Goal: Task Accomplishment & Management: Use online tool/utility

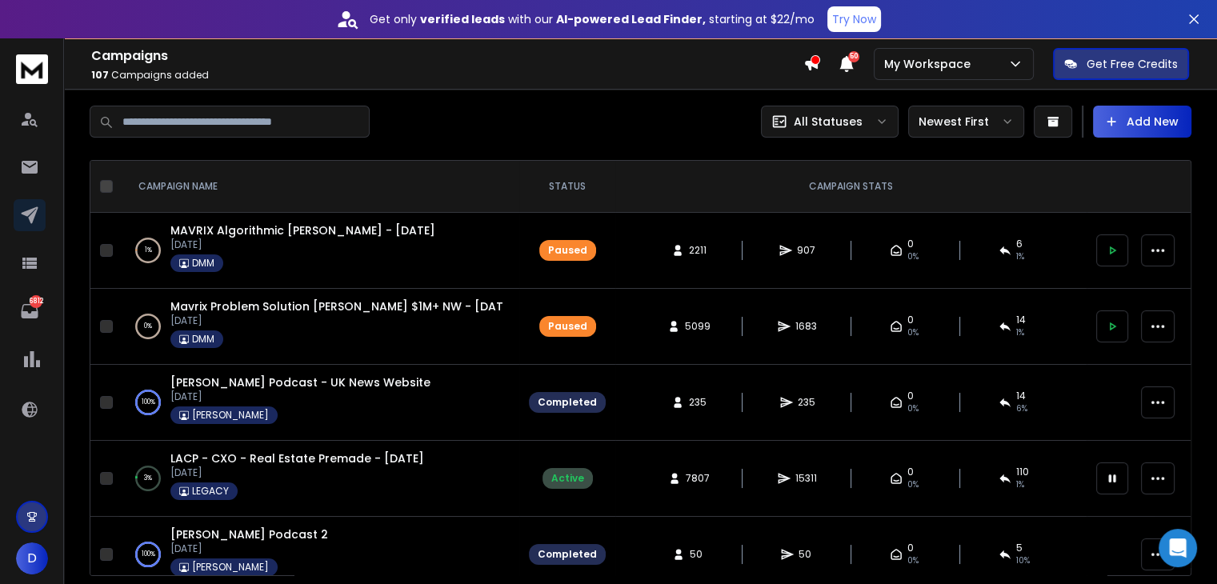
click at [507, 114] on div at bounding box center [365, 122] width 551 height 32
click at [1150, 324] on icon "button" at bounding box center [1158, 326] width 16 height 16
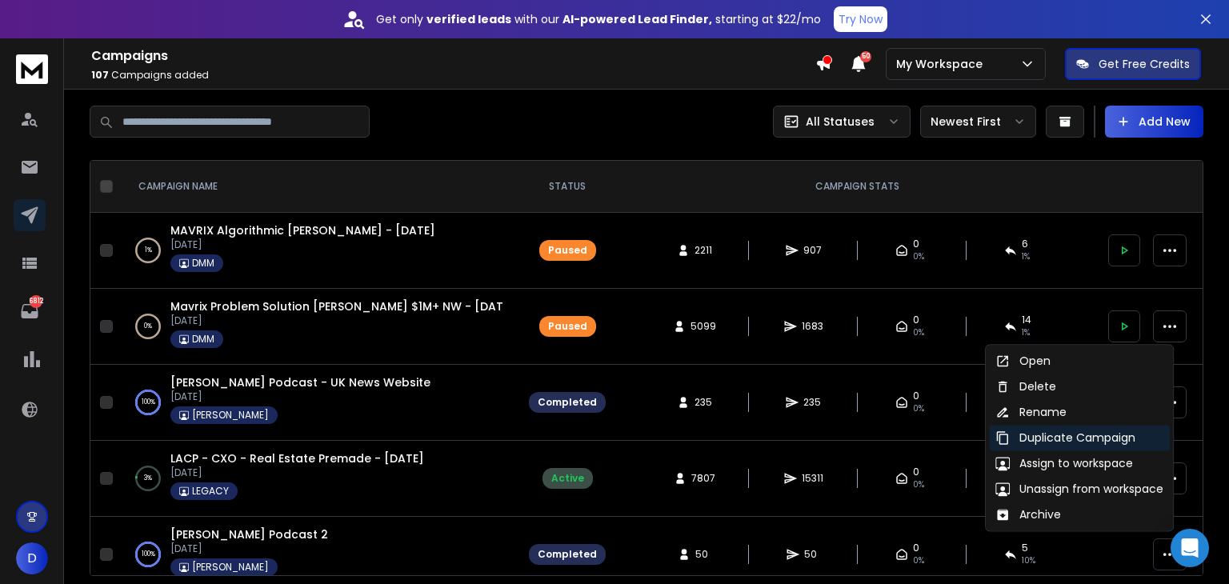
click at [1031, 438] on div "Duplicate Campaign" at bounding box center [1065, 438] width 140 height 16
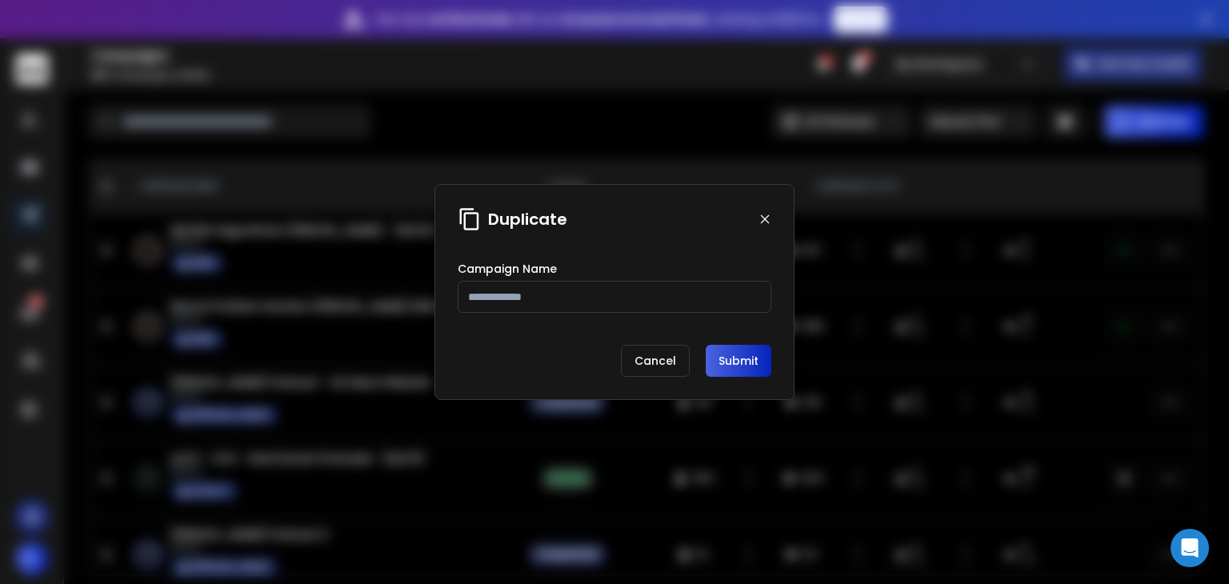
click at [637, 310] on input "text" at bounding box center [615, 297] width 314 height 32
paste input "**********"
type input "**********"
click at [706, 345] on button "Submit" at bounding box center [739, 361] width 66 height 32
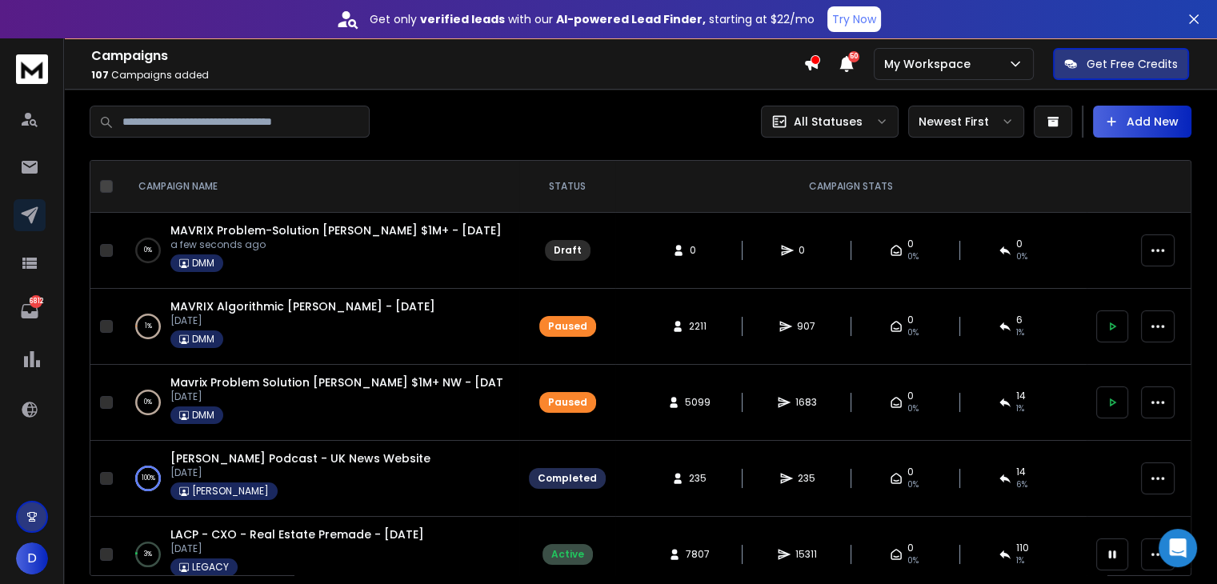
click at [317, 237] on span "MAVRIX Problem-Solution [PERSON_NAME] $1M+ - [DATE]" at bounding box center [335, 230] width 331 height 16
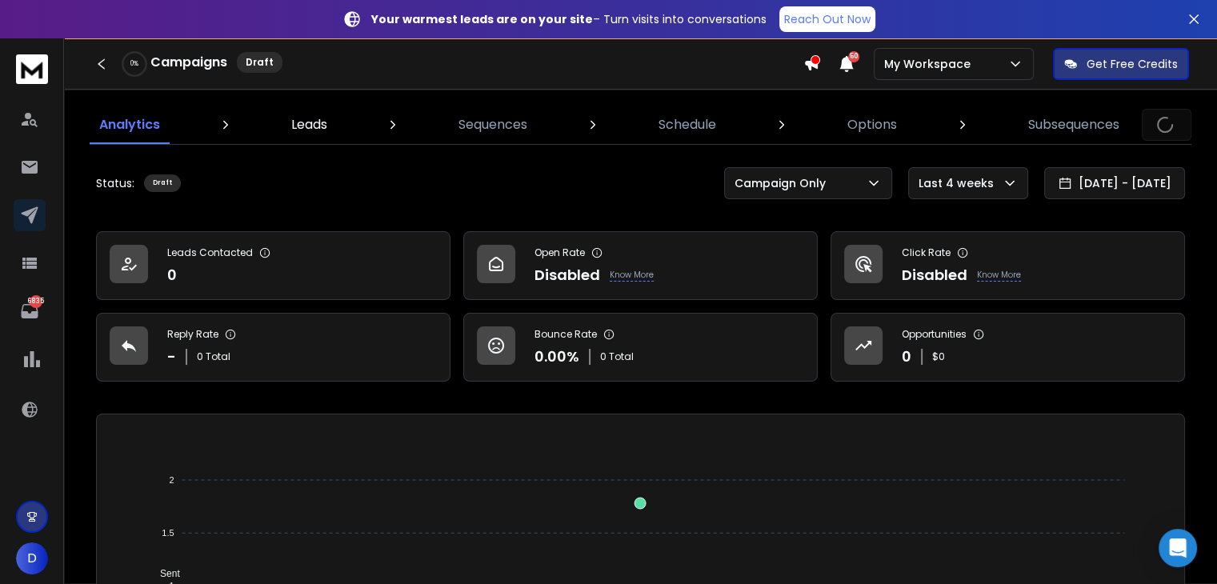
click at [302, 114] on div "Analytics Leads Sequences Schedule Options Subsequences" at bounding box center [641, 125] width 1102 height 39
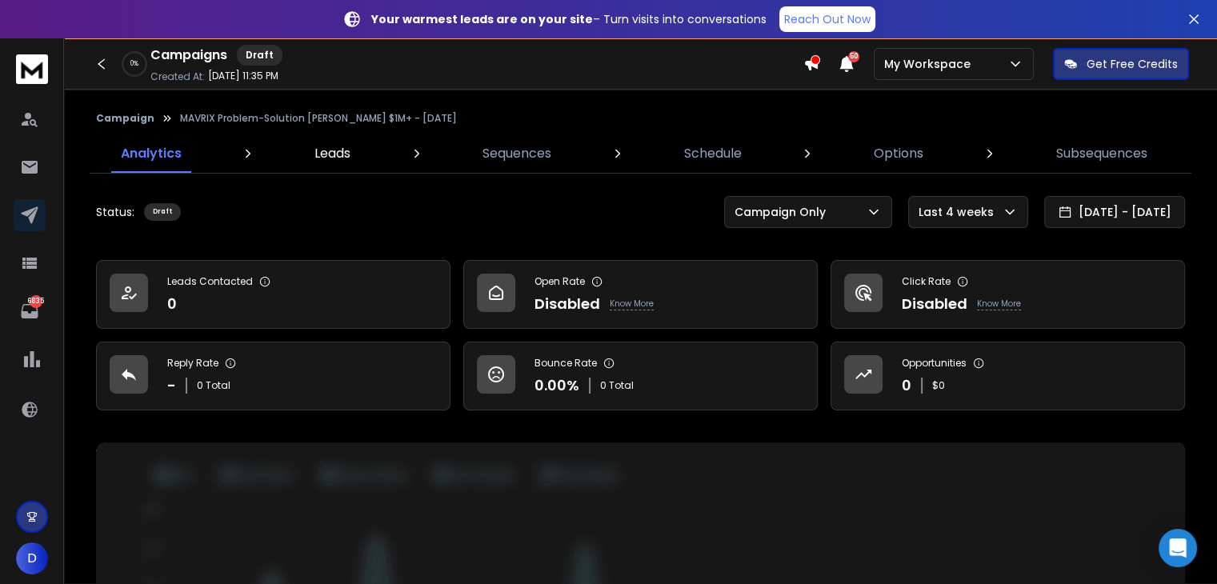
click at [333, 158] on p "Leads" at bounding box center [332, 153] width 36 height 19
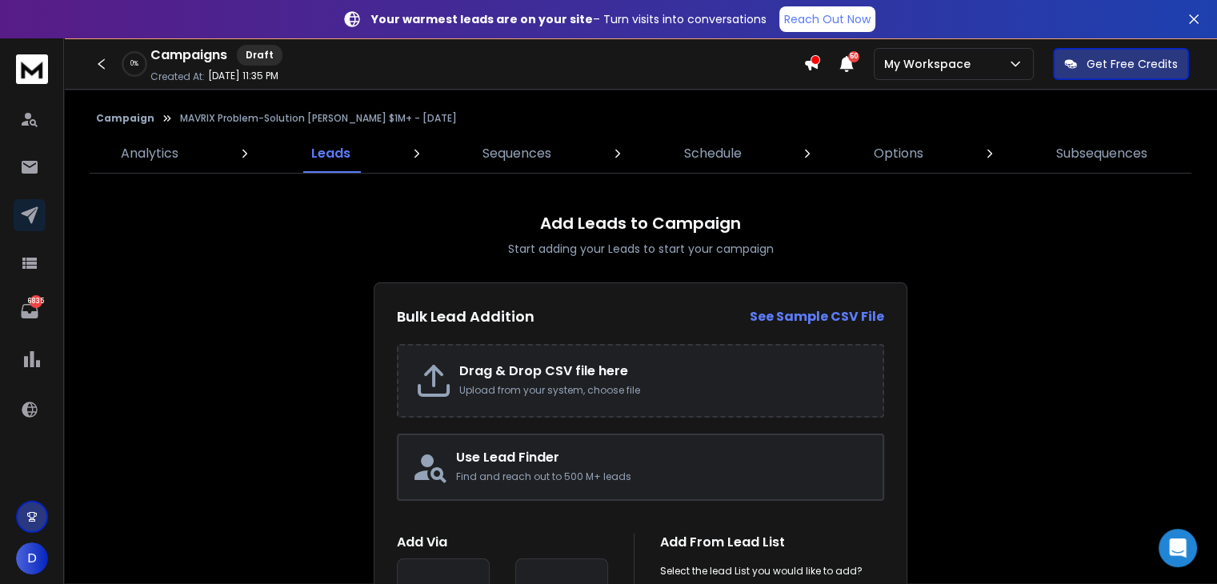
click at [570, 379] on h2 "Drag & Drop CSV file here" at bounding box center [662, 371] width 407 height 19
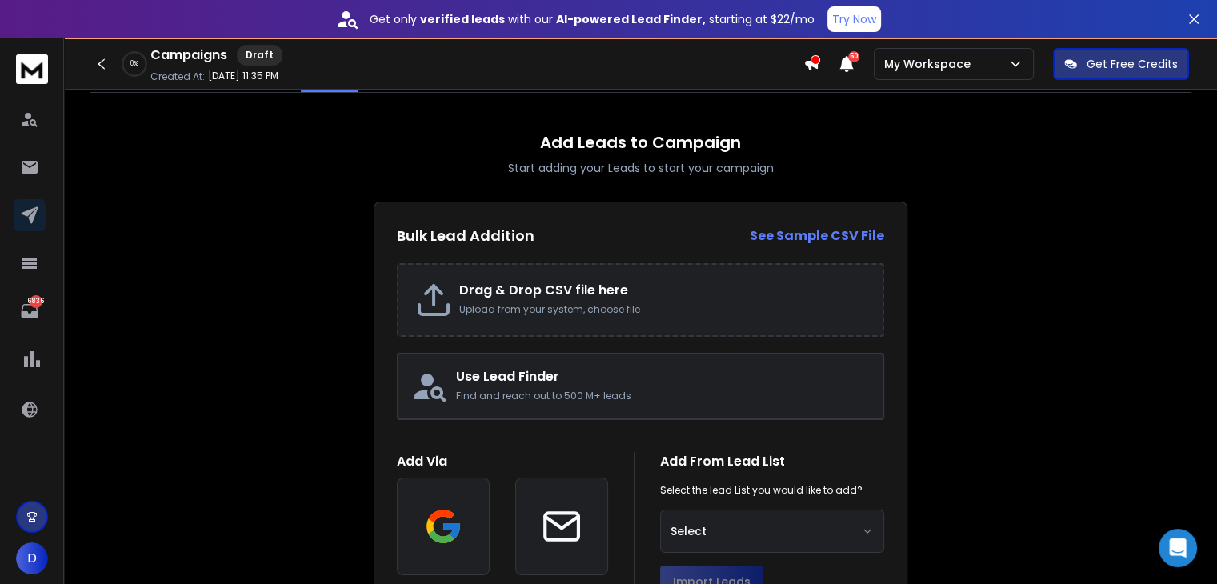
scroll to position [109, 0]
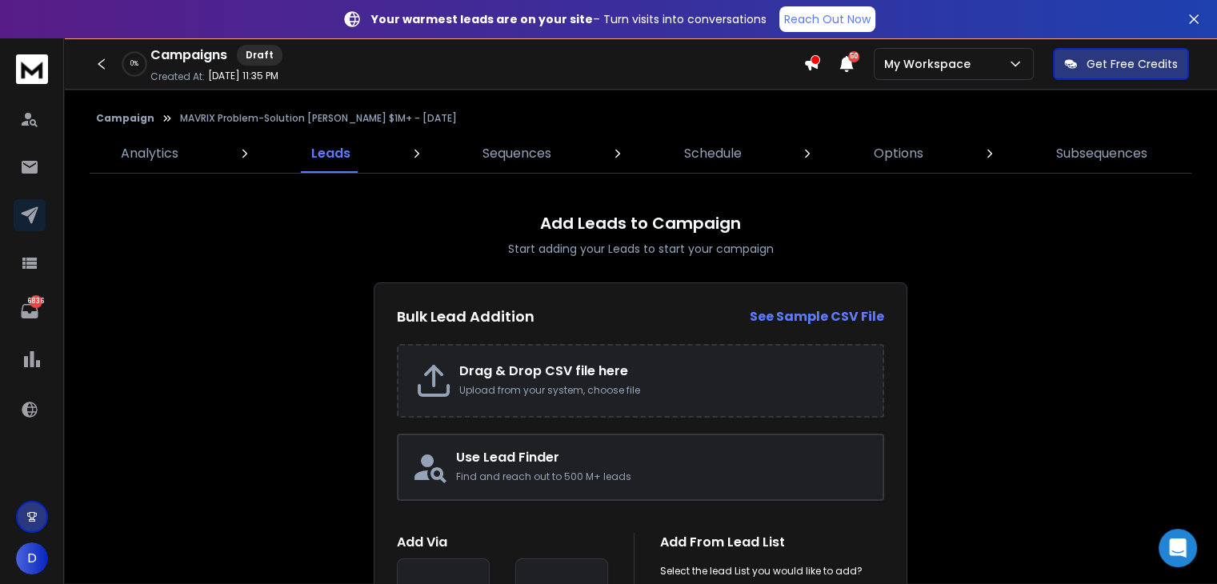
scroll to position [141, 0]
